Goal: Information Seeking & Learning: Check status

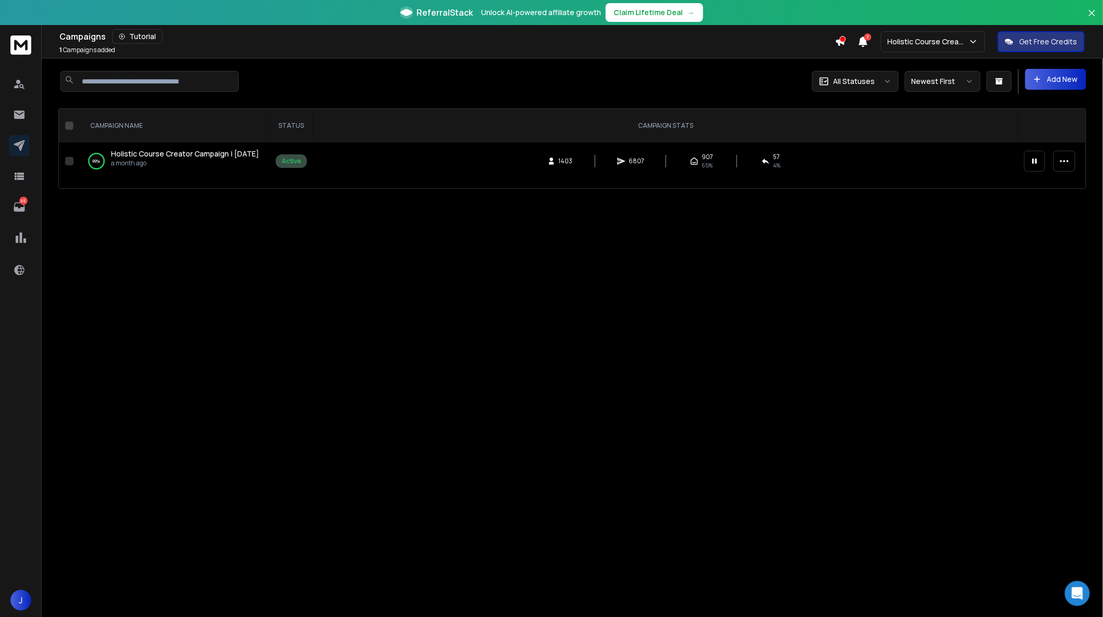
click at [210, 150] on span "Holistic Course Creator Campaign | [DATE]" at bounding box center [185, 154] width 148 height 10
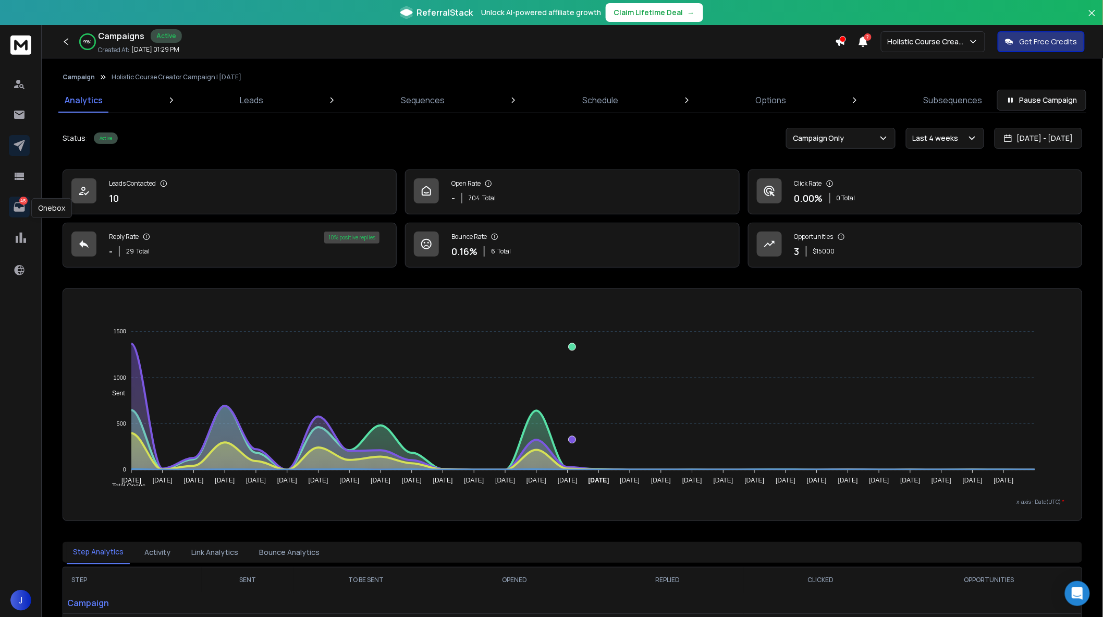
click at [21, 202] on p "45" at bounding box center [23, 200] width 8 height 8
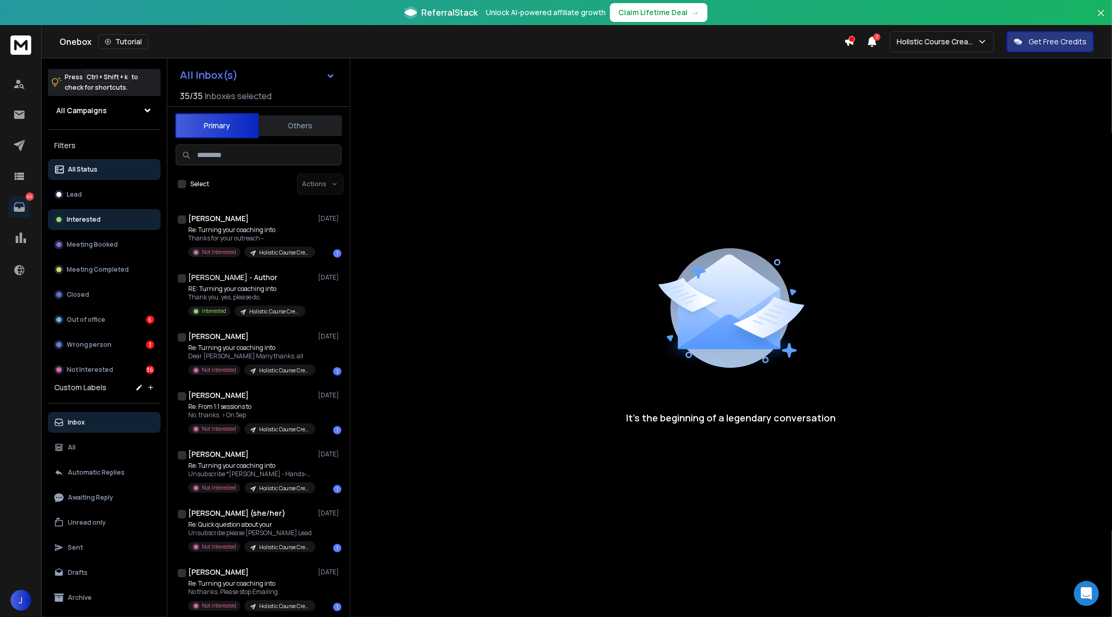
click at [91, 218] on p "Interested" at bounding box center [84, 219] width 34 height 8
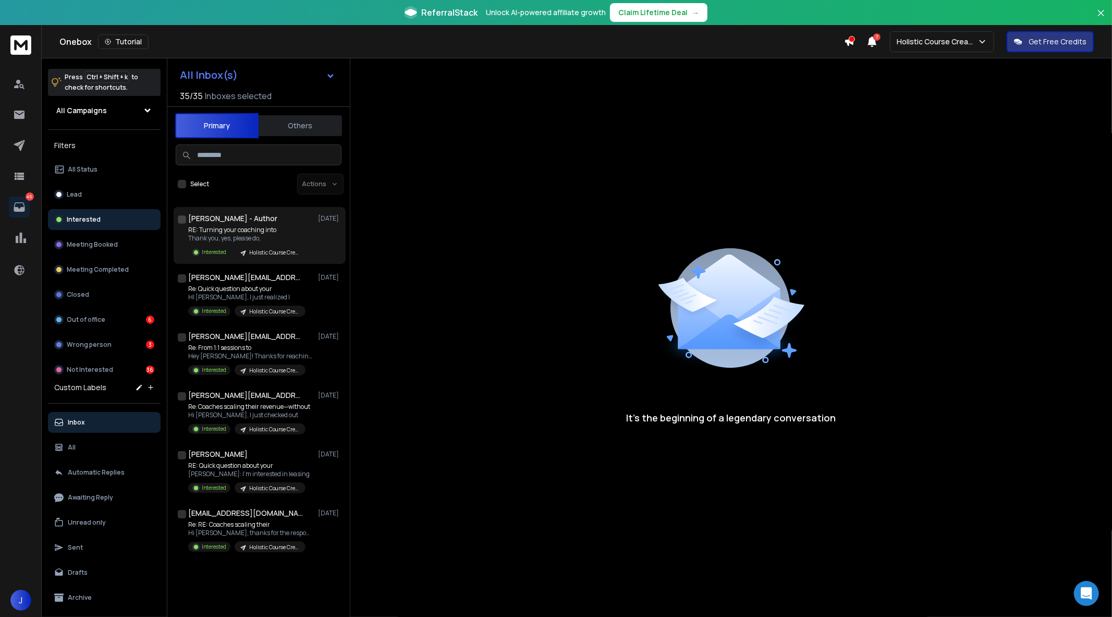
click at [259, 222] on h1 "[PERSON_NAME] - Author" at bounding box center [232, 218] width 89 height 10
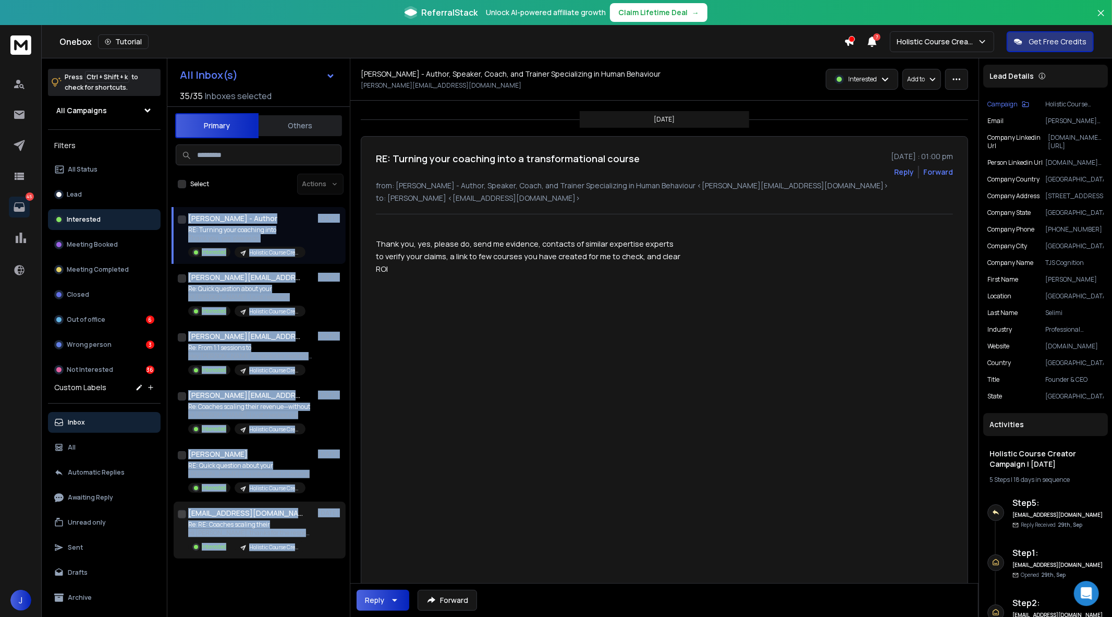
copy div "[PERSON_NAME] - Author [DATE] RE: Turning your coaching into Thank you, yes, pl…"
drag, startPoint x: 178, startPoint y: 203, endPoint x: 296, endPoint y: 544, distance: 360.6
click at [296, 544] on div "Select Actions [PERSON_NAME] - Author [DATE] RE: Turning your coaching into Tha…" at bounding box center [258, 400] width 182 height 521
